Goal: Task Accomplishment & Management: Manage account settings

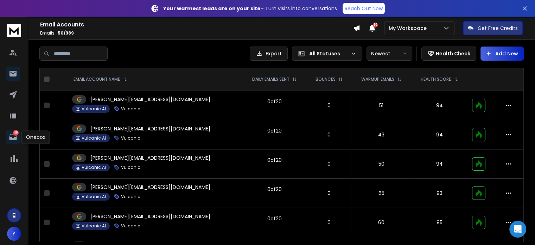
click at [10, 139] on icon at bounding box center [12, 137] width 7 height 6
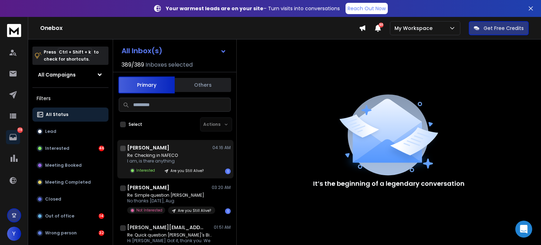
click at [190, 154] on p "Re: Checking in NAFECO" at bounding box center [167, 155] width 81 height 6
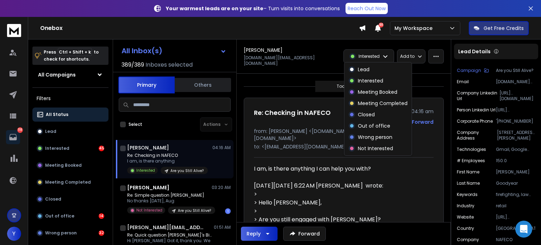
click at [376, 54] on p "Interested" at bounding box center [368, 56] width 21 height 6
click at [374, 81] on p "Interested" at bounding box center [370, 80] width 25 height 7
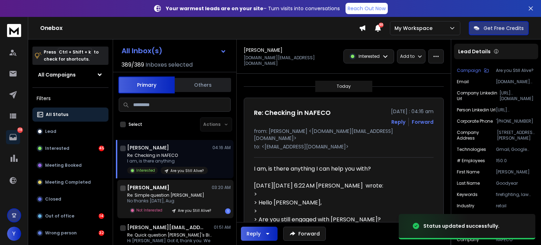
click at [173, 192] on p "Re: Simple question [PERSON_NAME]" at bounding box center [169, 195] width 84 height 6
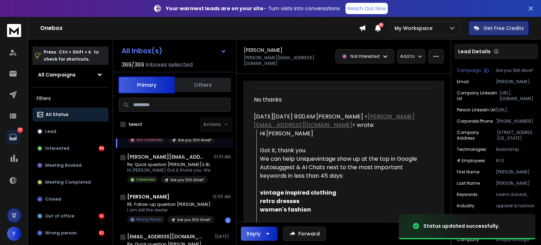
scroll to position [70, 0]
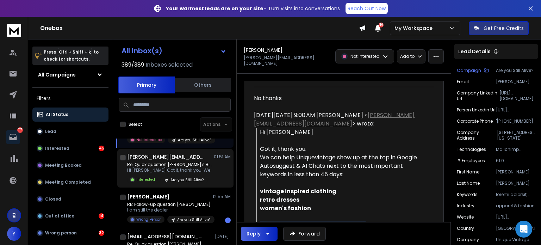
click at [191, 173] on div "Re: Quick question [PERSON_NAME]'s Bikes Hi [PERSON_NAME] Got it, thank you. We…" at bounding box center [169, 172] width 84 height 21
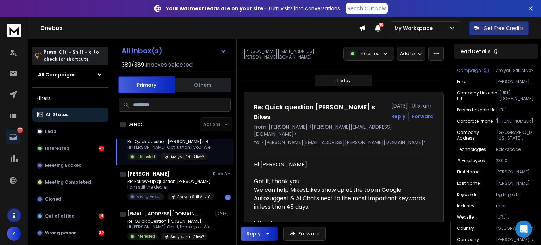
scroll to position [106, 0]
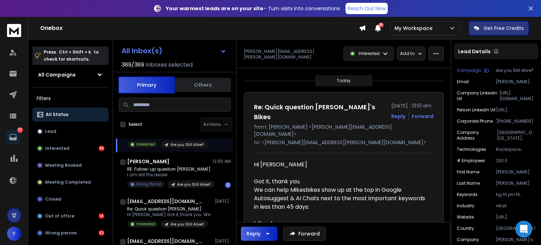
click at [191, 173] on p "I am still the dealer" at bounding box center [169, 175] width 84 height 6
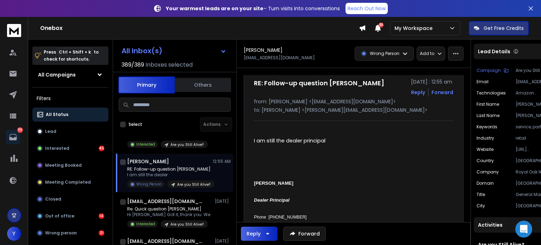
scroll to position [0, 0]
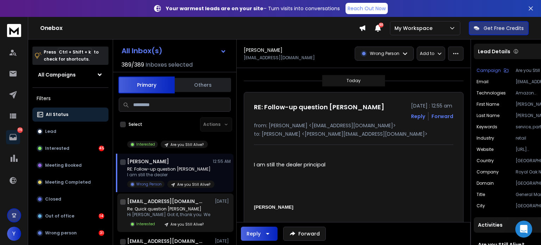
click at [170, 208] on p "Re: Quick question [PERSON_NAME]" at bounding box center [168, 209] width 83 height 6
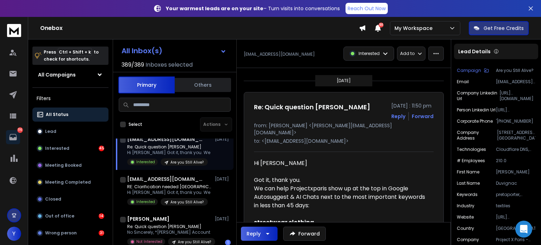
scroll to position [176, 0]
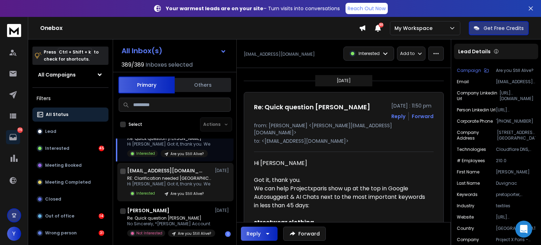
click at [192, 185] on p "Hi [PERSON_NAME] Got it, thank you. We" at bounding box center [169, 184] width 84 height 6
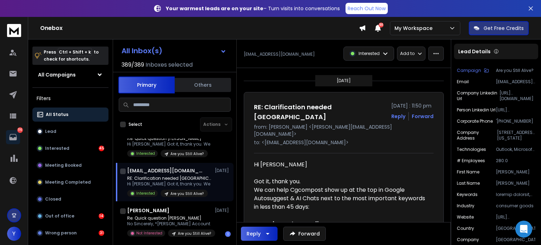
scroll to position [211, 0]
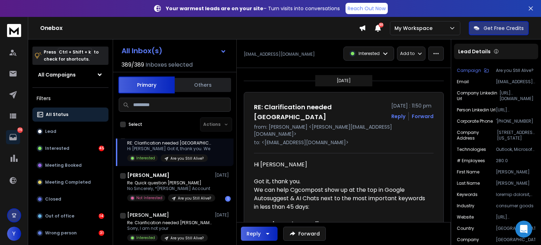
click at [192, 191] on p "No Sincerely, *[PERSON_NAME] Account" at bounding box center [169, 188] width 84 height 6
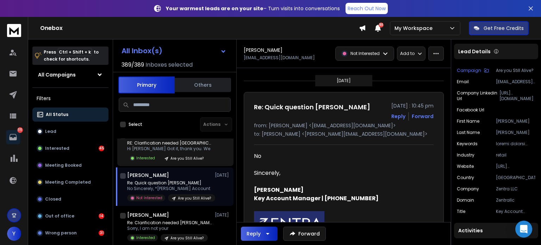
scroll to position [246, 0]
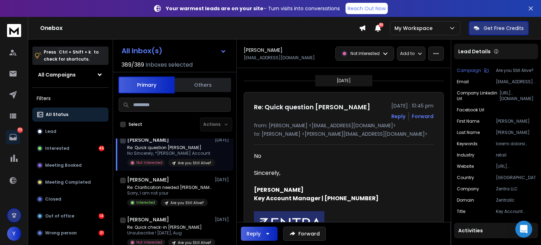
click at [192, 191] on p "Sorry, I am not your" at bounding box center [169, 193] width 84 height 6
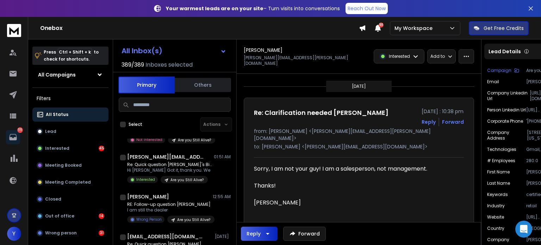
scroll to position [0, 0]
